Goal: Navigation & Orientation: Find specific page/section

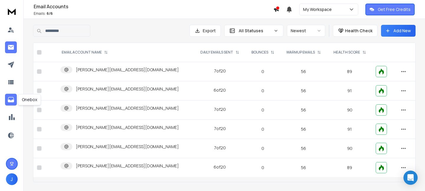
click at [11, 102] on icon at bounding box center [11, 99] width 6 height 5
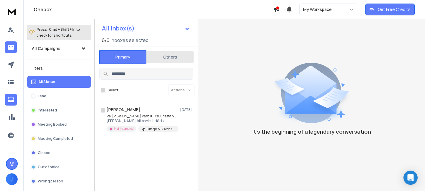
click at [12, 48] on icon at bounding box center [11, 47] width 6 height 5
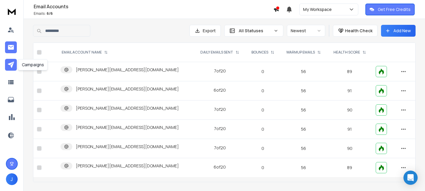
click at [9, 63] on icon at bounding box center [11, 64] width 6 height 6
